Goal: Information Seeking & Learning: Check status

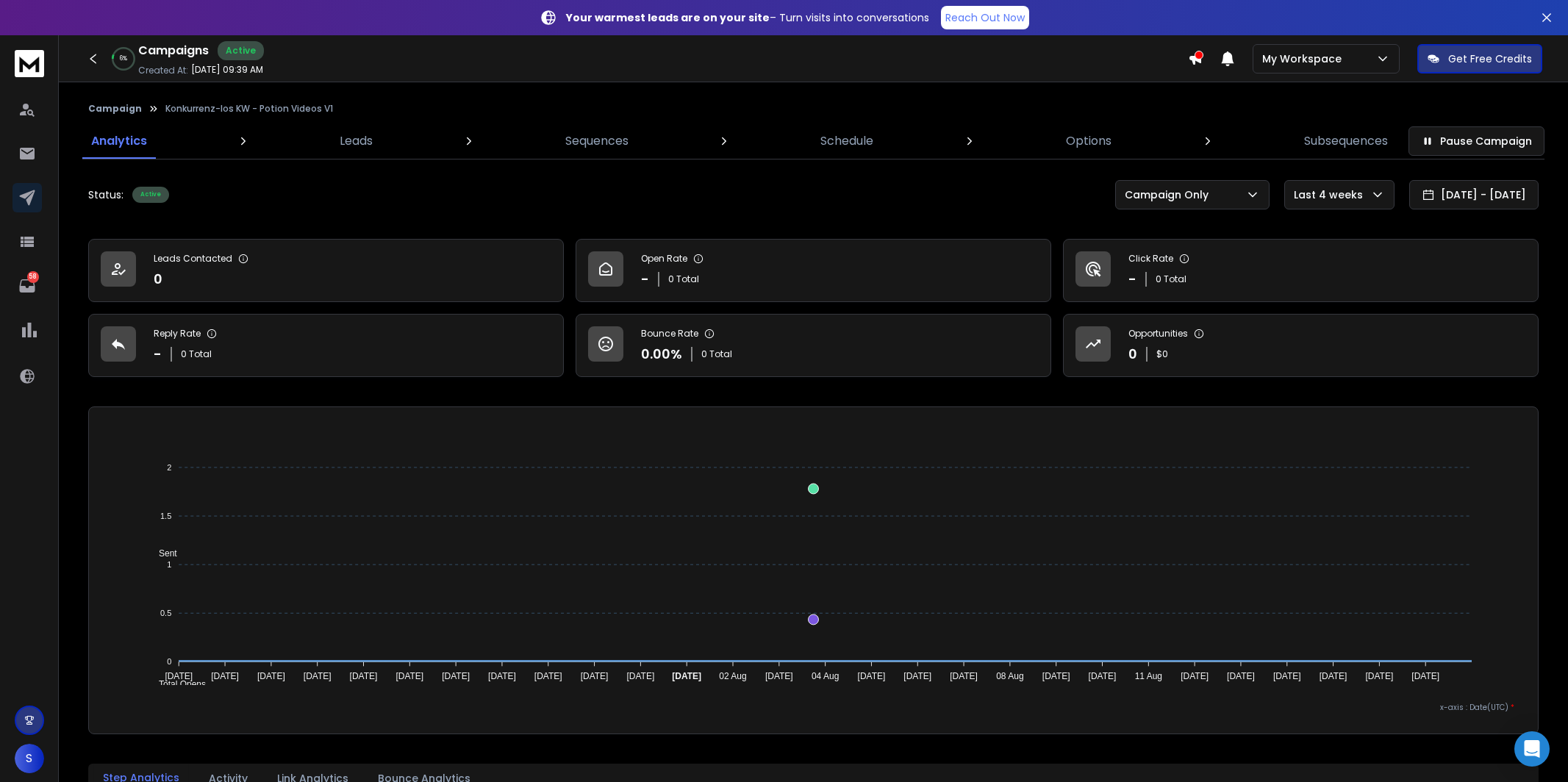
scroll to position [204, 0]
click at [92, 64] on icon at bounding box center [93, 59] width 14 height 14
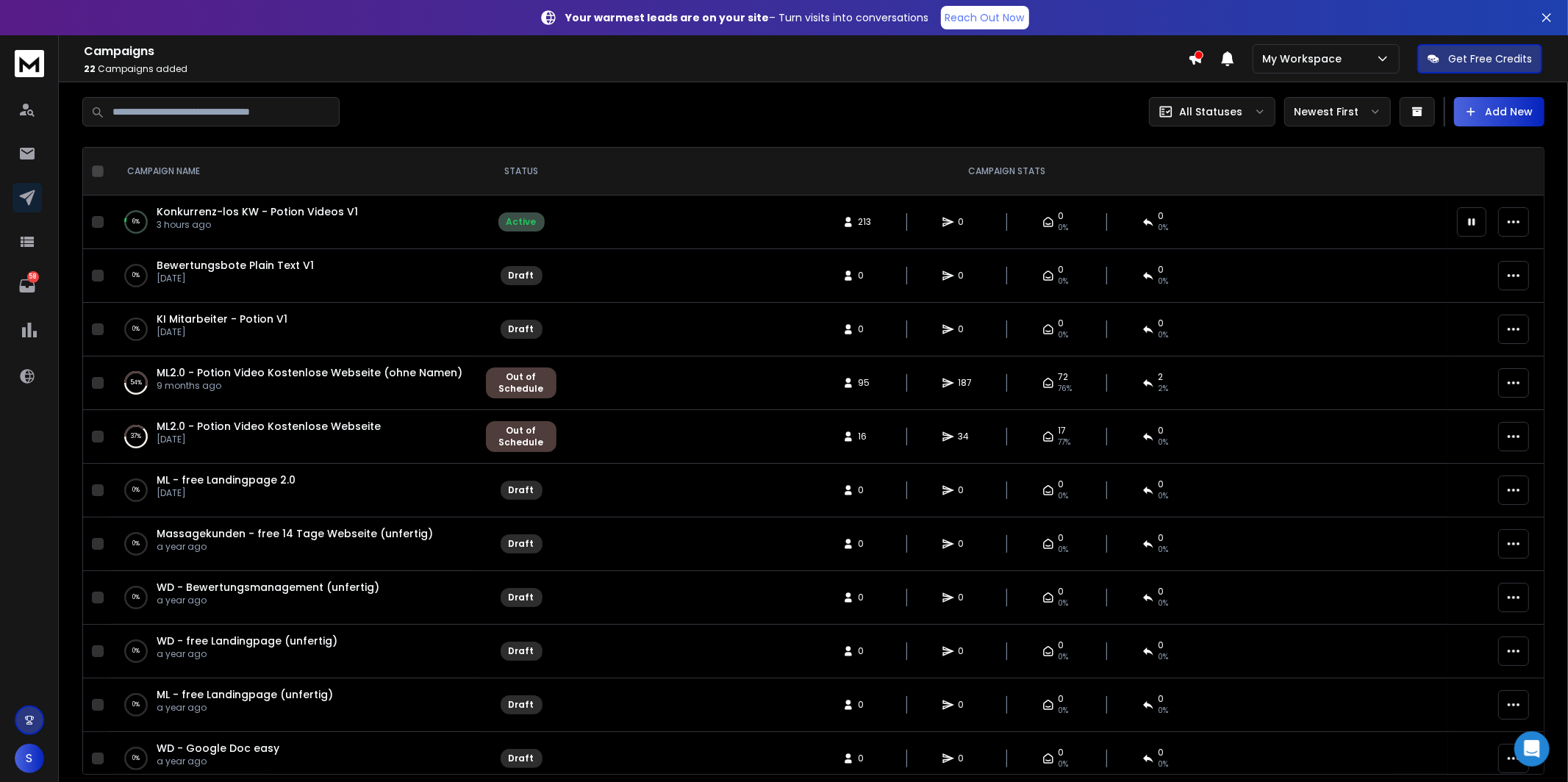
click at [308, 210] on span "Konkurrenz-los KW - Potion Videos V1" at bounding box center [257, 211] width 202 height 15
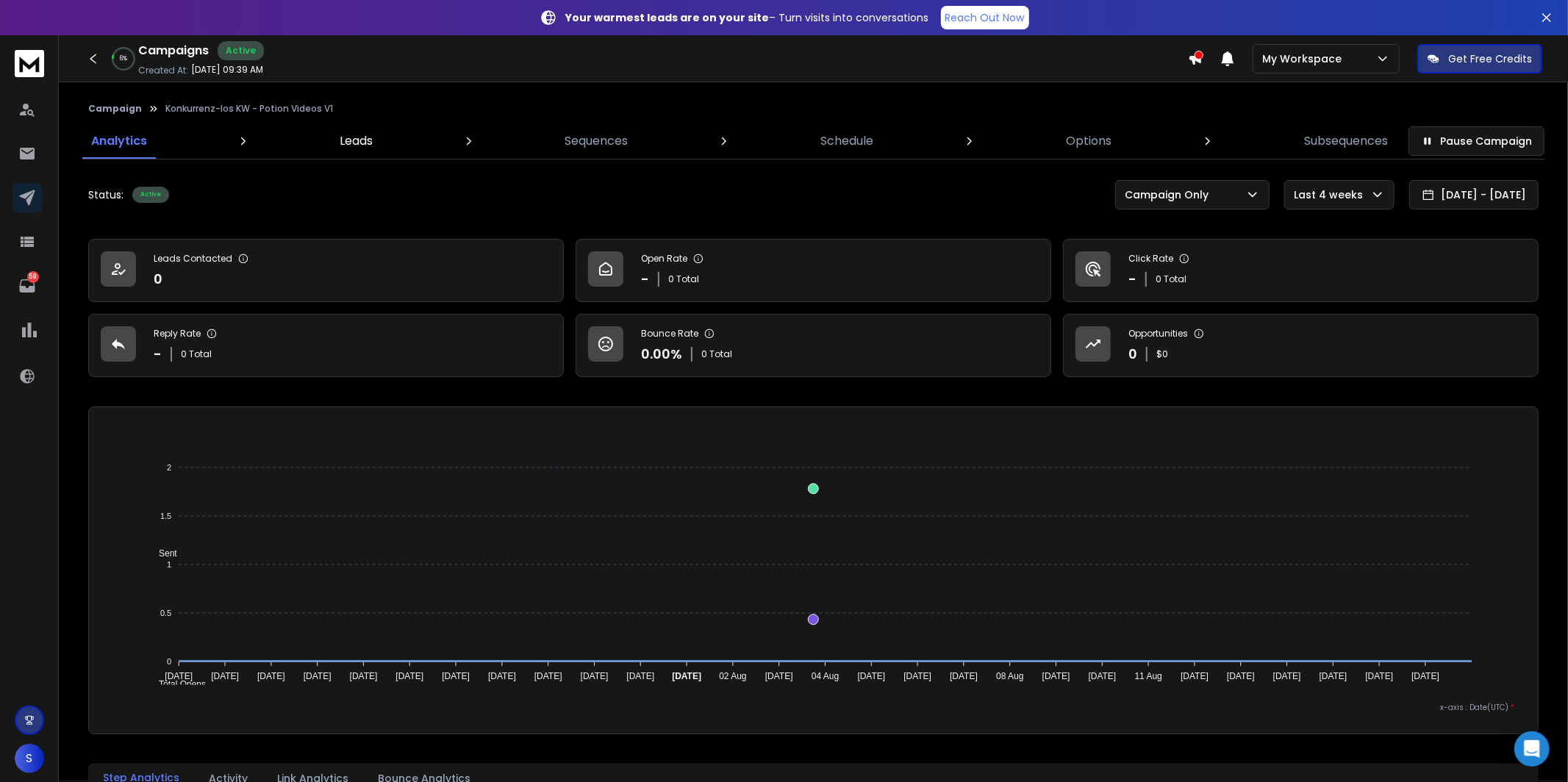
click at [357, 137] on p "Leads" at bounding box center [356, 141] width 33 height 17
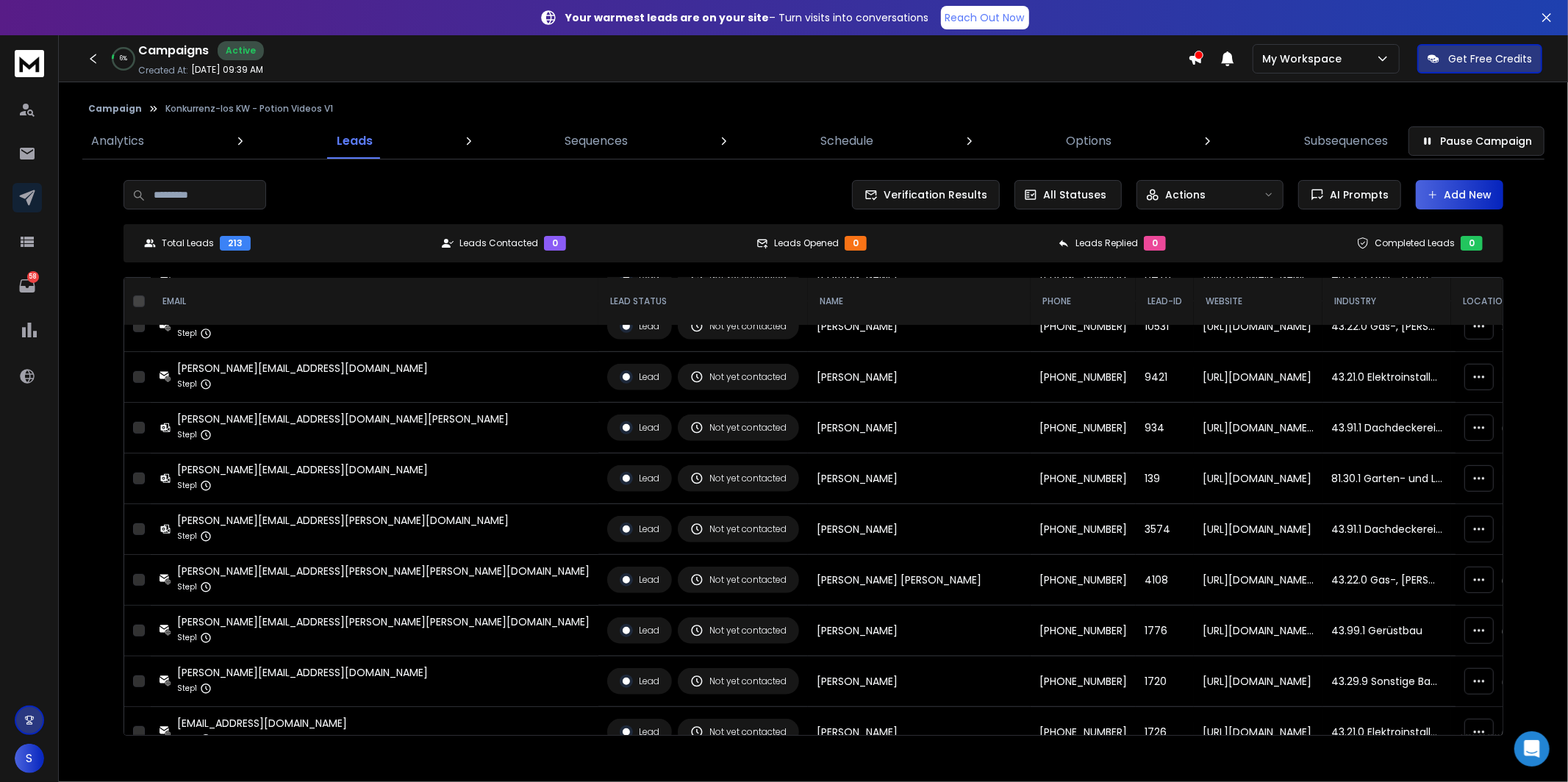
scroll to position [10416, 0]
